Goal: Task Accomplishment & Management: Manage account settings

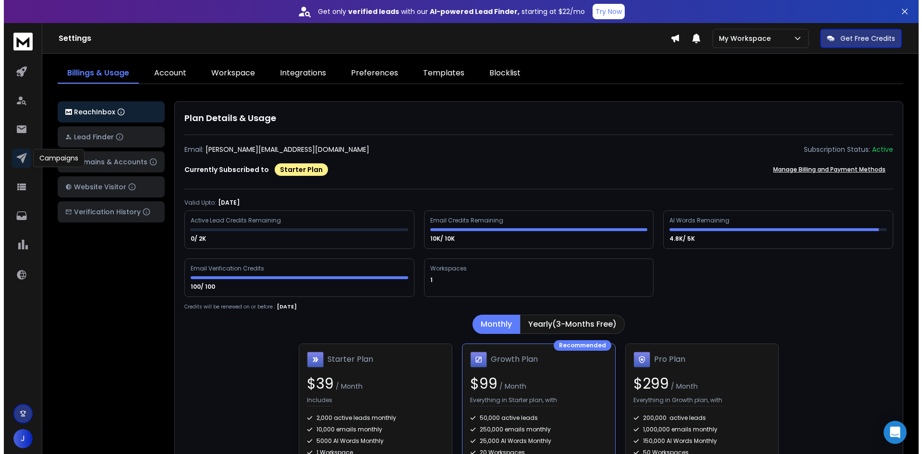
scroll to position [70, 0]
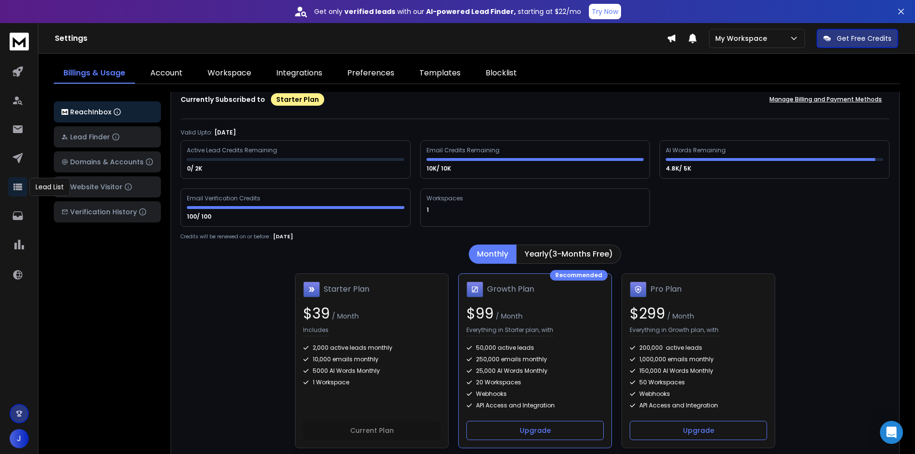
click at [20, 184] on icon at bounding box center [17, 186] width 9 height 7
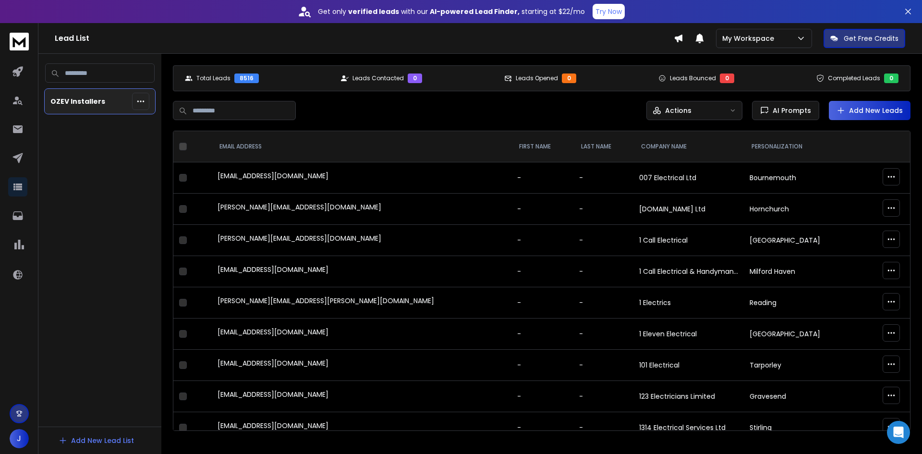
click at [235, 115] on input at bounding box center [234, 110] width 123 height 19
type input "*"
click at [235, 115] on input "*" at bounding box center [234, 110] width 123 height 19
type input "**********"
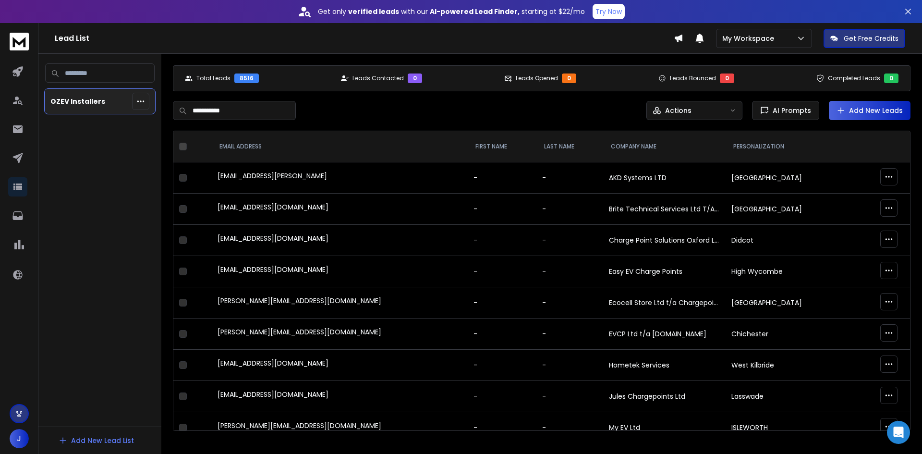
click at [281, 174] on div "[EMAIL_ADDRESS][PERSON_NAME]" at bounding box center [340, 177] width 244 height 13
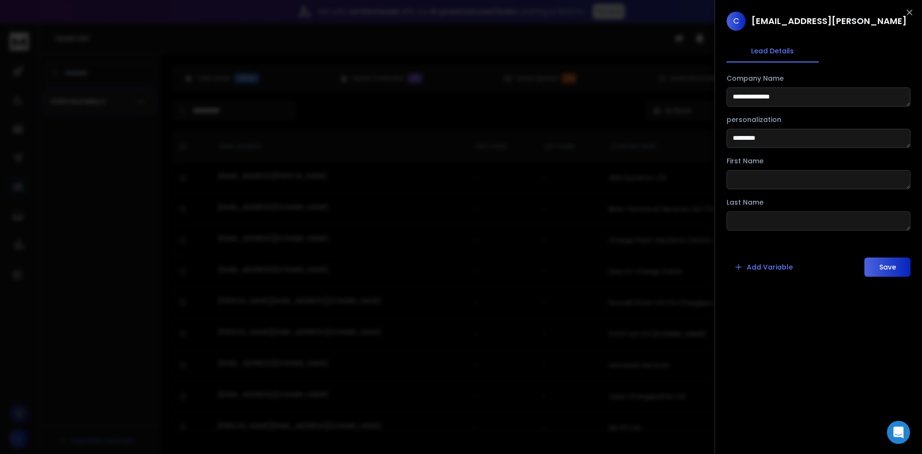
click at [817, 22] on h1 "[EMAIL_ADDRESS][PERSON_NAME]" at bounding box center [829, 20] width 155 height 13
click at [852, 22] on div "C [EMAIL_ADDRESS][PERSON_NAME]" at bounding box center [819, 21] width 184 height 19
click at [906, 8] on icon "button" at bounding box center [910, 13] width 10 height 10
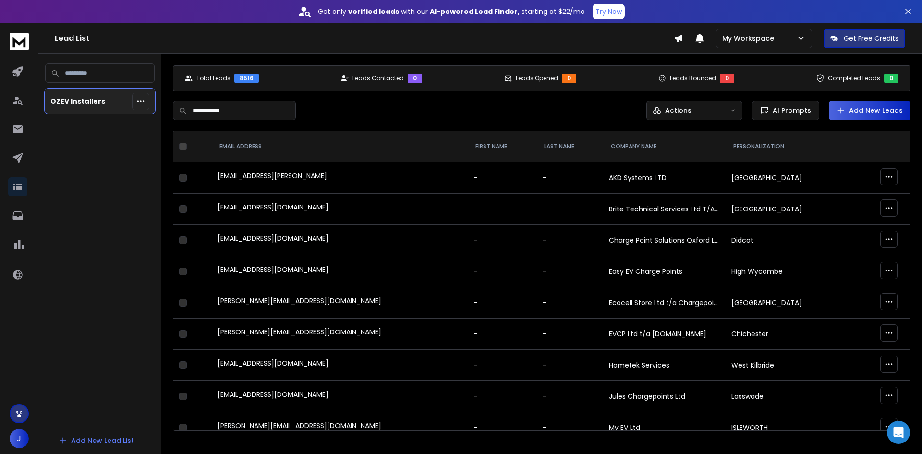
click at [885, 176] on icon "button" at bounding box center [889, 176] width 9 height 9
click at [864, 195] on p "Edit Lead Details" at bounding box center [855, 198] width 54 height 10
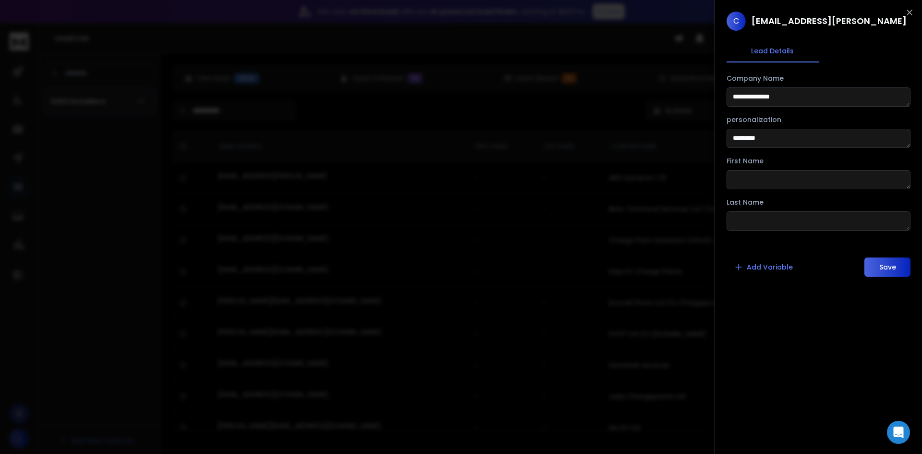
click at [794, 18] on h1 "[EMAIL_ADDRESS][PERSON_NAME]" at bounding box center [829, 20] width 155 height 13
click at [823, 91] on textarea "**********" at bounding box center [819, 96] width 184 height 19
click at [822, 112] on form "**********" at bounding box center [819, 176] width 184 height 202
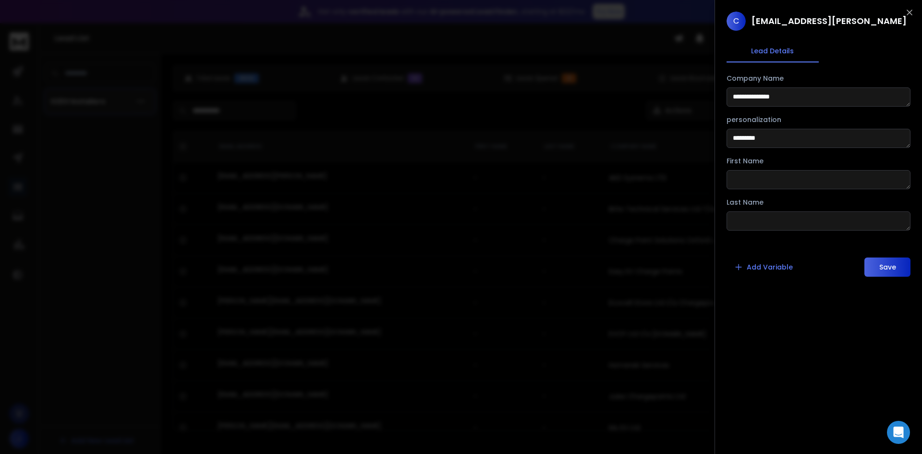
click at [839, 24] on h1 "[EMAIL_ADDRESS][PERSON_NAME]" at bounding box center [829, 20] width 155 height 13
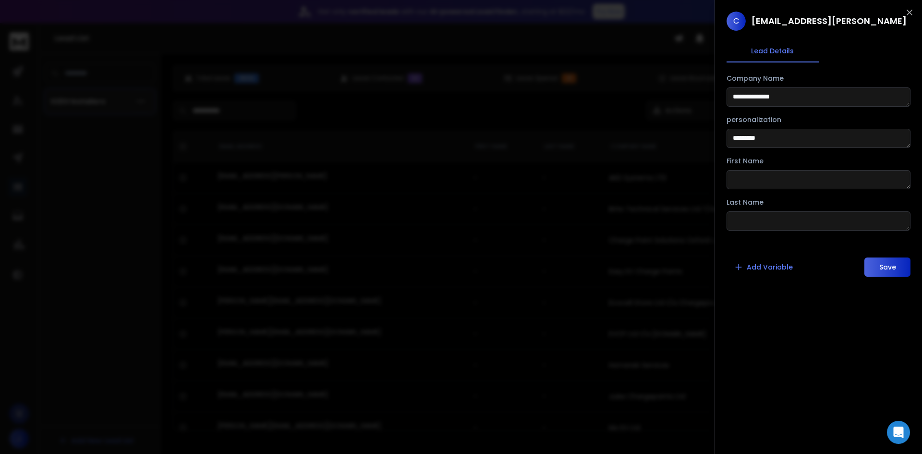
click at [853, 22] on div "C [EMAIL_ADDRESS][PERSON_NAME]" at bounding box center [819, 21] width 184 height 19
click at [910, 12] on icon "button" at bounding box center [910, 13] width 10 height 10
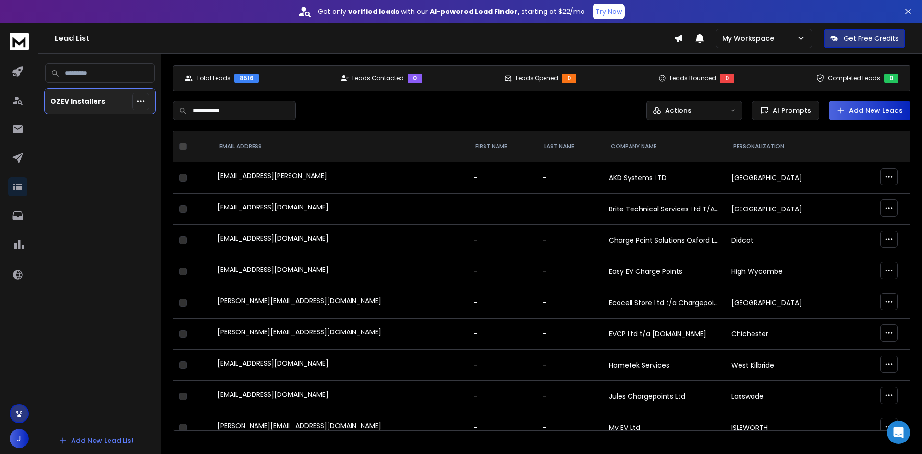
drag, startPoint x: 268, startPoint y: 172, endPoint x: 376, endPoint y: 117, distance: 120.5
click at [376, 117] on div "**********" at bounding box center [542, 110] width 738 height 19
click at [888, 177] on button "button" at bounding box center [888, 176] width 17 height 17
click at [867, 197] on p "Edit Lead Details" at bounding box center [855, 198] width 54 height 10
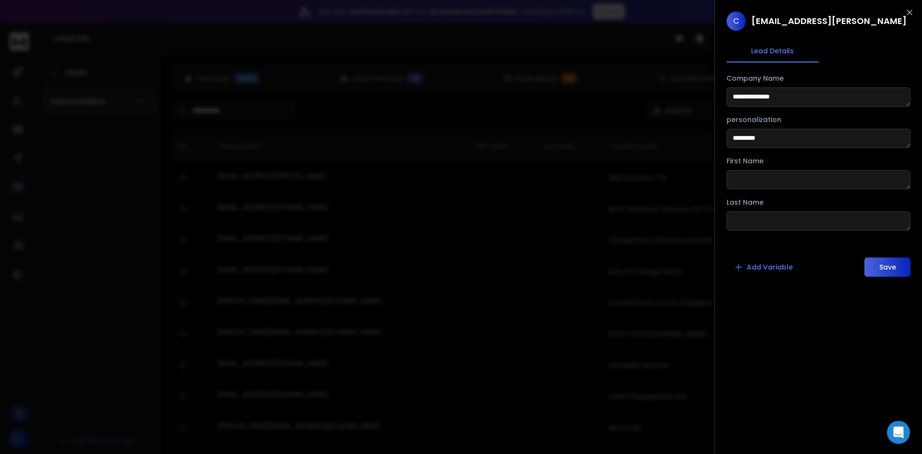
click at [813, 96] on textarea "**********" at bounding box center [819, 96] width 184 height 19
click at [779, 50] on button "Lead Details" at bounding box center [773, 51] width 92 height 22
click at [856, 52] on div "Lead Details" at bounding box center [819, 49] width 184 height 19
click at [816, 23] on h1 "[EMAIL_ADDRESS][PERSON_NAME]" at bounding box center [829, 20] width 155 height 13
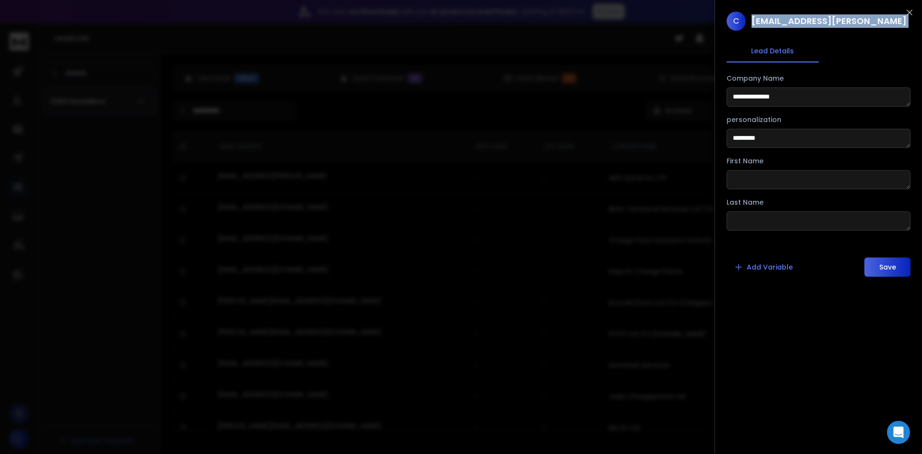
click at [816, 23] on h1 "[EMAIL_ADDRESS][PERSON_NAME]" at bounding box center [829, 20] width 155 height 13
click at [766, 269] on button "Add Variable" at bounding box center [764, 266] width 74 height 19
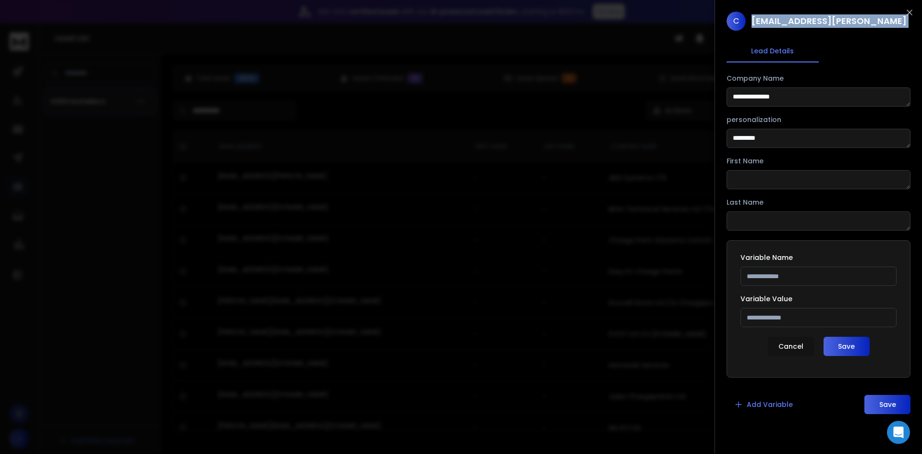
click at [801, 346] on button "Cancel" at bounding box center [791, 346] width 46 height 19
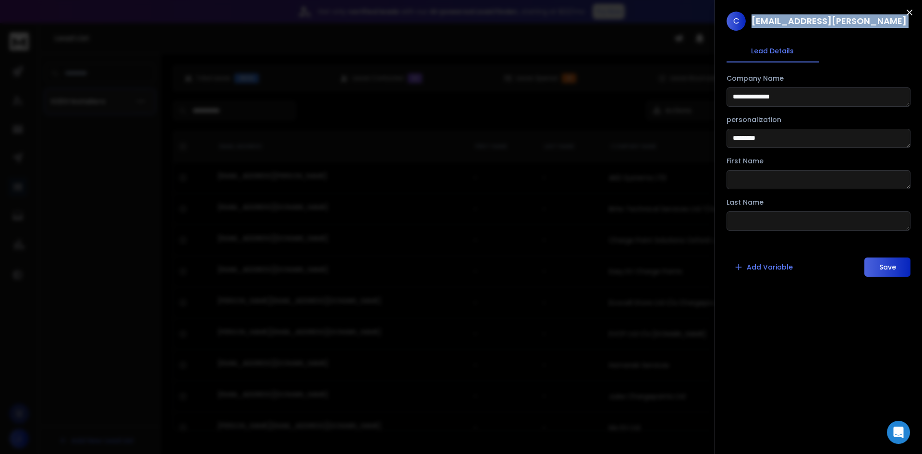
click at [908, 12] on icon "button" at bounding box center [910, 13] width 10 height 10
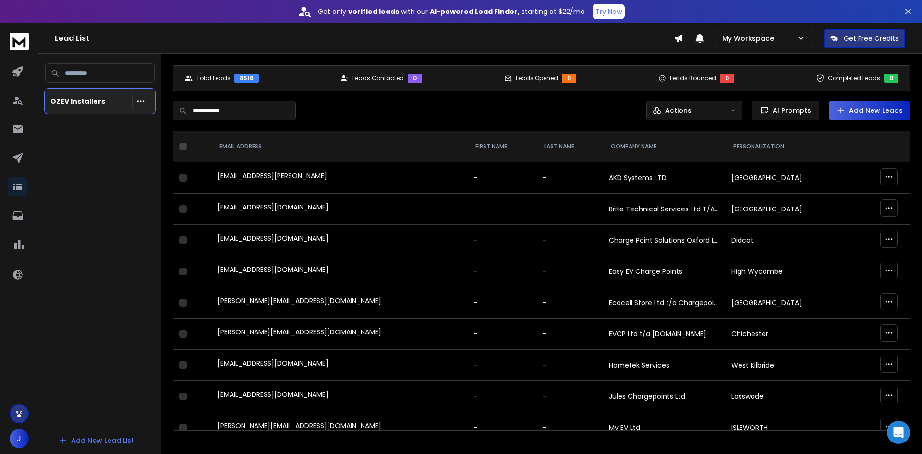
click at [621, 44] on div "Lead List My Workspace Get Free Credits" at bounding box center [461, 38] width 922 height 31
click at [763, 49] on div "Lead List My Workspace Get Free Credits" at bounding box center [461, 38] width 922 height 31
click at [790, 36] on div "My Workspace" at bounding box center [764, 39] width 84 height 10
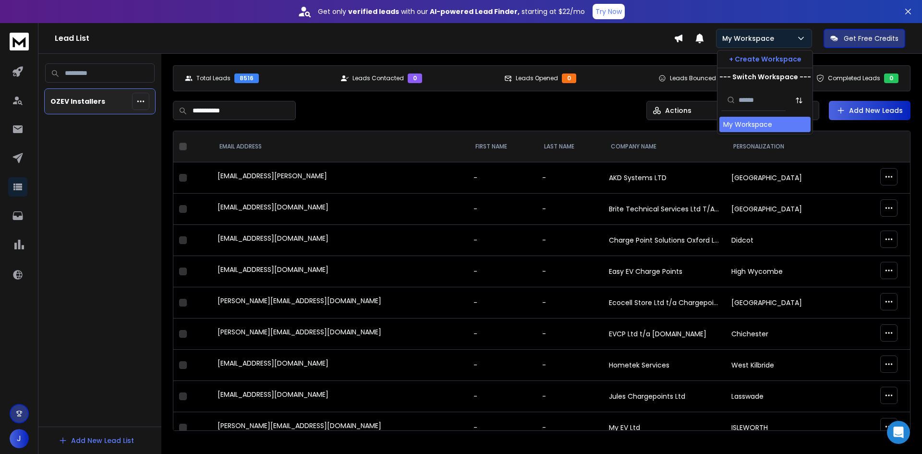
click at [790, 36] on div "My Workspace" at bounding box center [764, 39] width 84 height 10
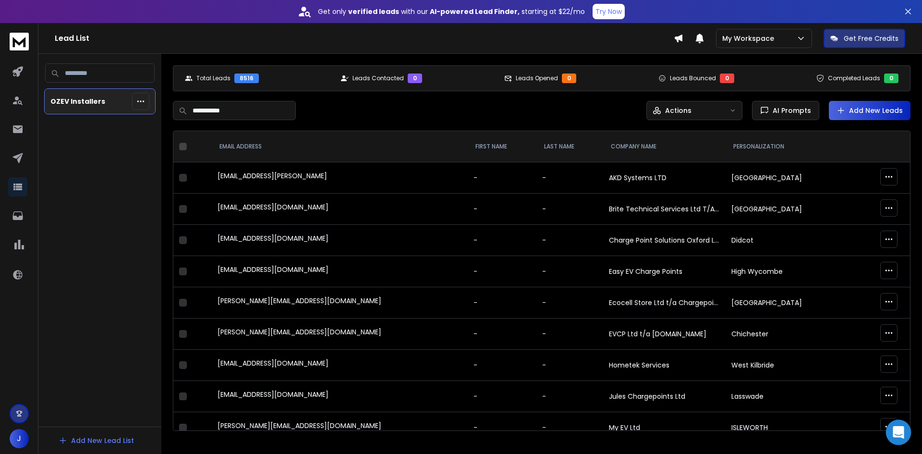
click at [906, 432] on div "Open Intercom Messenger" at bounding box center [898, 432] width 25 height 25
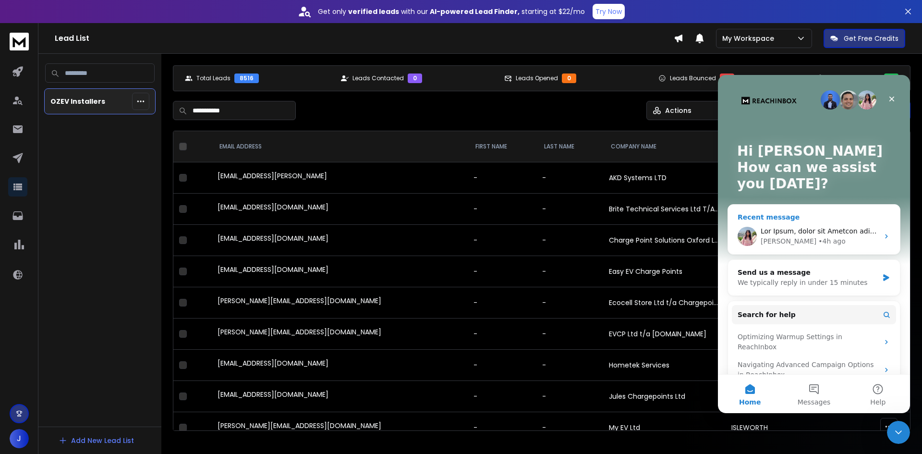
click at [818, 237] on div "• 4h ago" at bounding box center [831, 241] width 27 height 10
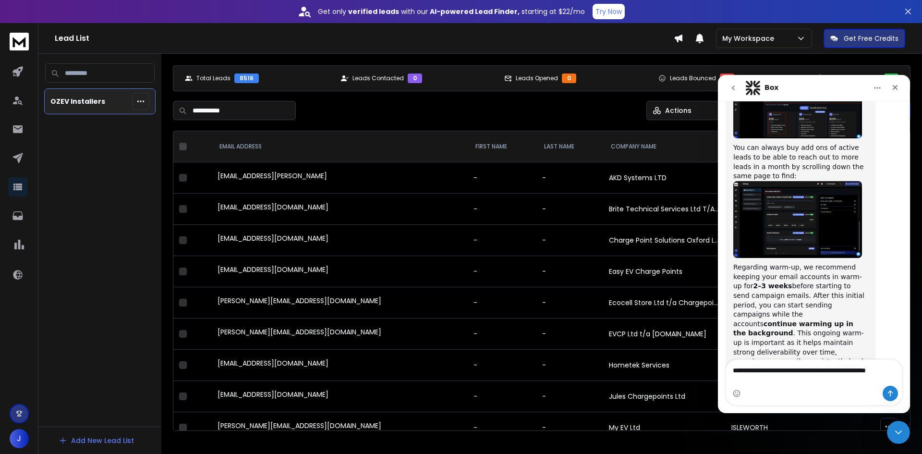
scroll to position [430, 0]
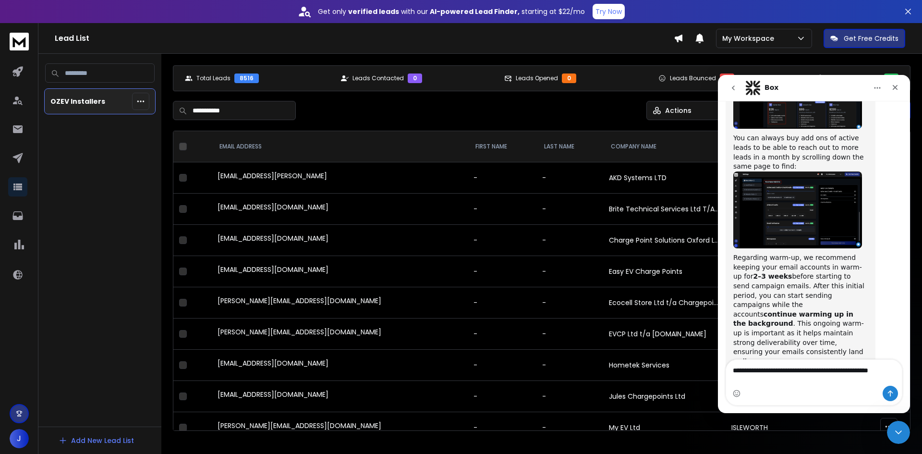
type textarea "**********"
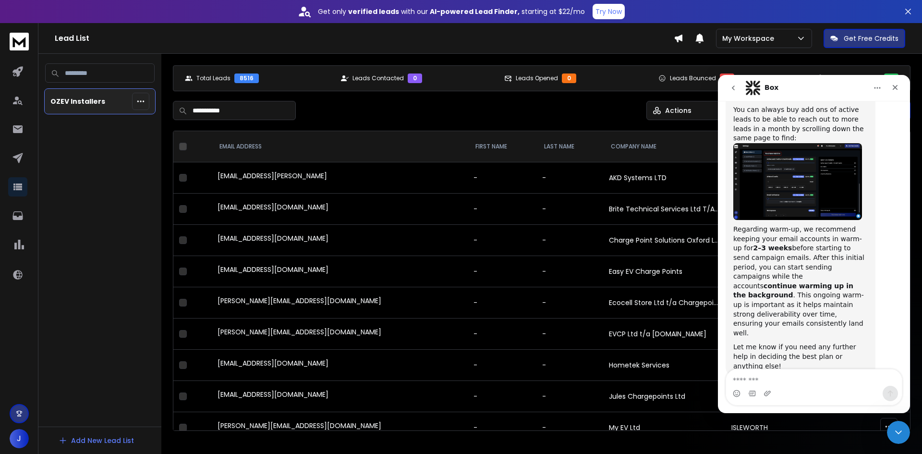
click at [900, 148] on div "On my subscription plan and with the number of email addresses I have, how many…" at bounding box center [814, 48] width 192 height 776
click at [897, 88] on icon "Close" at bounding box center [895, 88] width 8 height 8
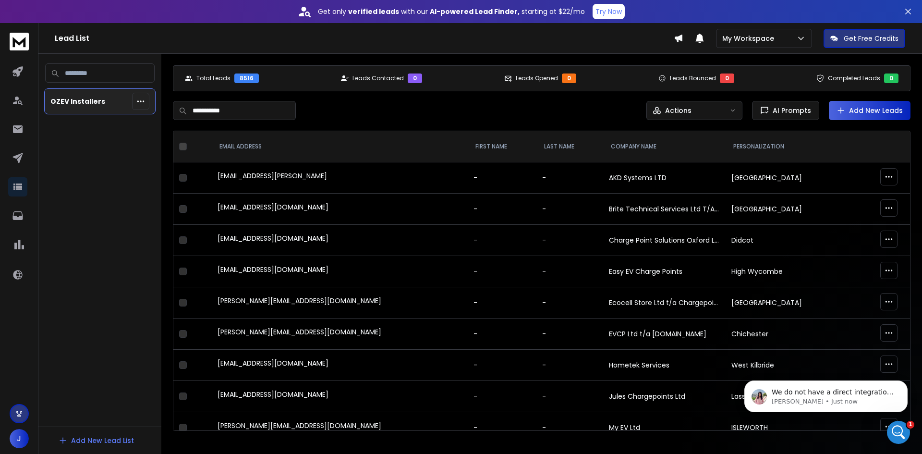
scroll to position [549, 0]
click at [895, 433] on icon "Open Intercom Messenger" at bounding box center [898, 431] width 16 height 16
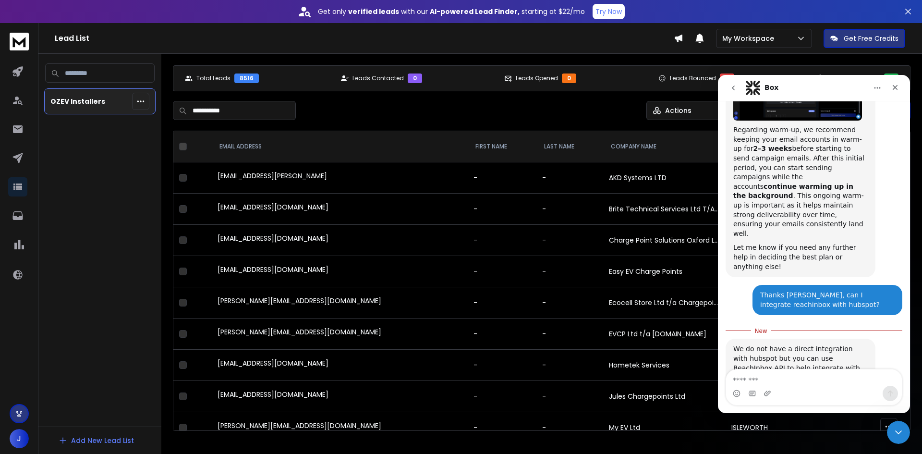
scroll to position [564, 0]
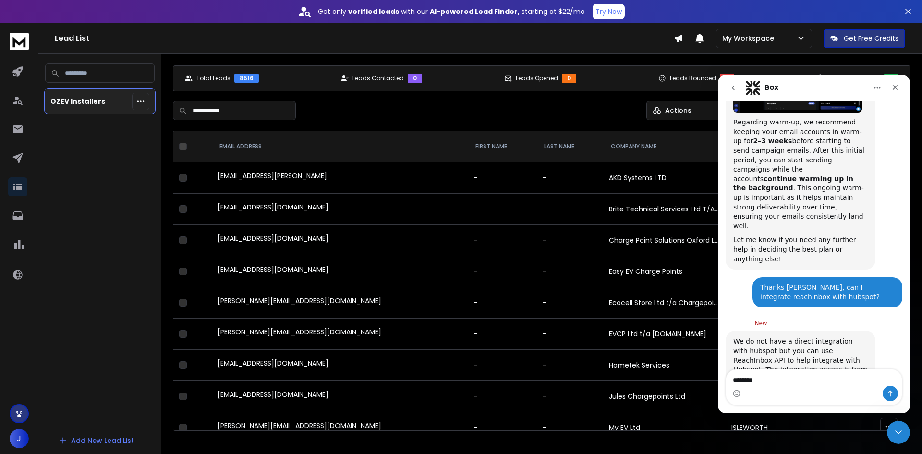
type textarea "*********"
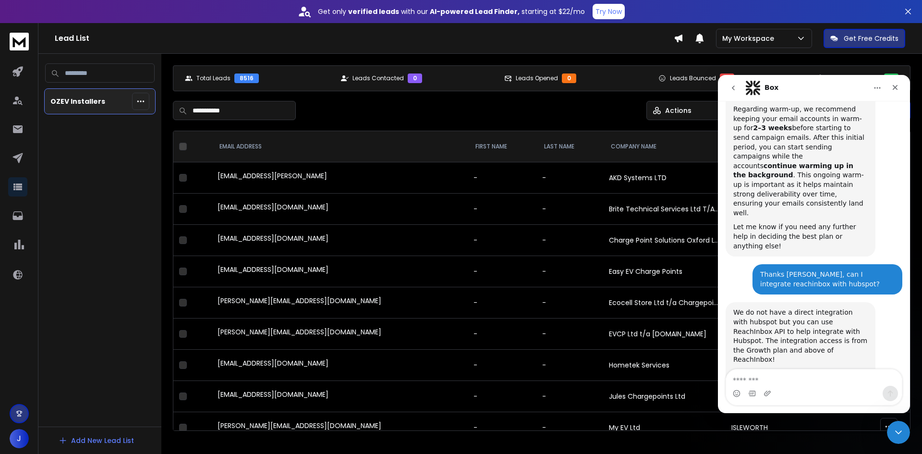
click at [787, 379] on link "[URL]" at bounding box center [777, 383] width 19 height 8
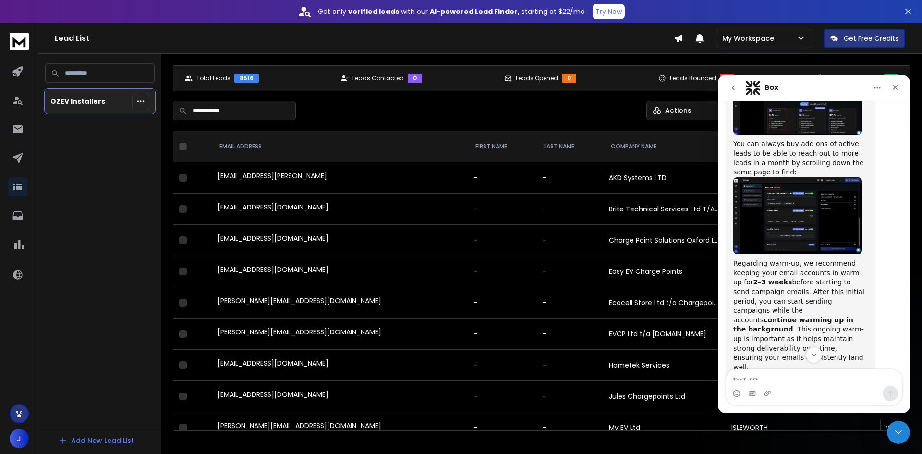
scroll to position [423, 0]
click at [894, 88] on icon "Close" at bounding box center [895, 87] width 5 height 5
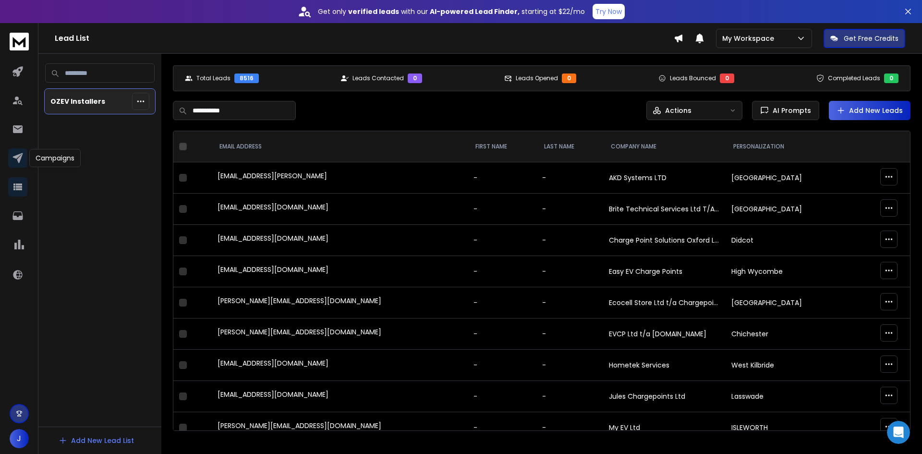
click at [18, 159] on icon at bounding box center [17, 158] width 10 height 10
